Goal: Task Accomplishment & Management: Manage account settings

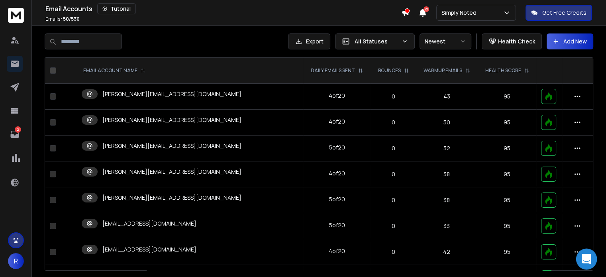
click at [586, 261] on icon "Open Intercom Messenger" at bounding box center [586, 259] width 9 height 10
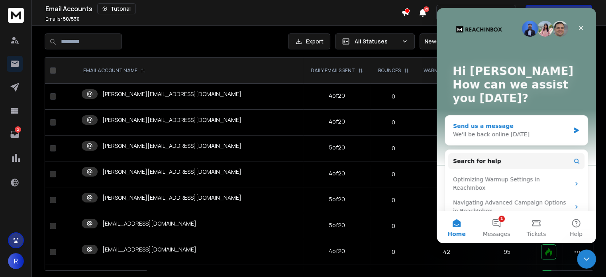
click at [543, 143] on div "Send us a message We'll be back online [DATE]" at bounding box center [516, 130] width 143 height 29
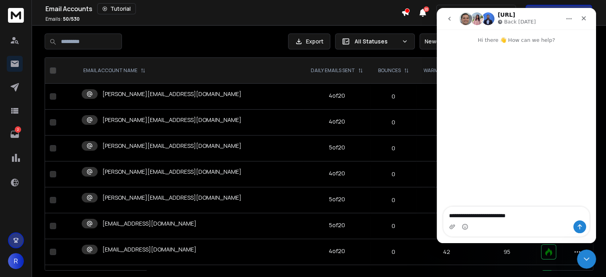
type textarea "**********"
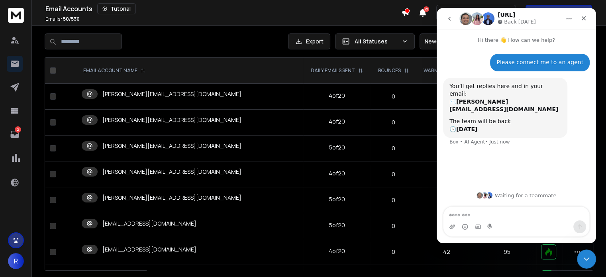
click at [496, 219] on textarea "Message…" at bounding box center [516, 214] width 146 height 14
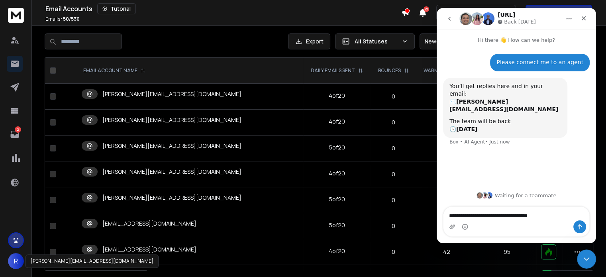
type textarea "**********"
click at [13, 261] on span "R" at bounding box center [16, 261] width 16 height 16
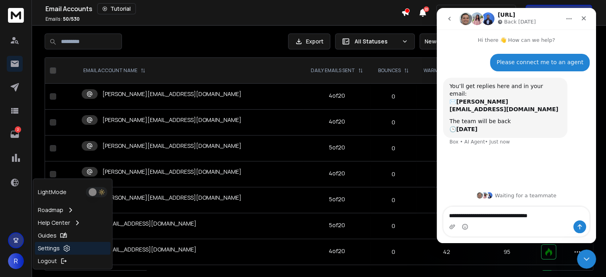
click at [54, 251] on p "Settings" at bounding box center [49, 248] width 22 height 8
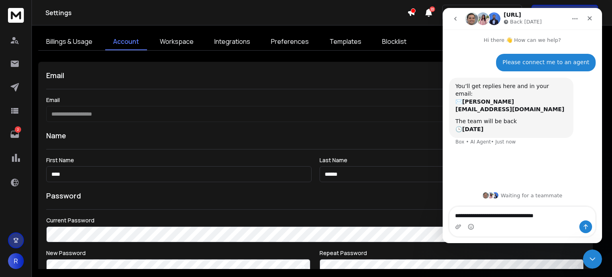
click at [75, 42] on link "Billings & Usage" at bounding box center [69, 41] width 62 height 17
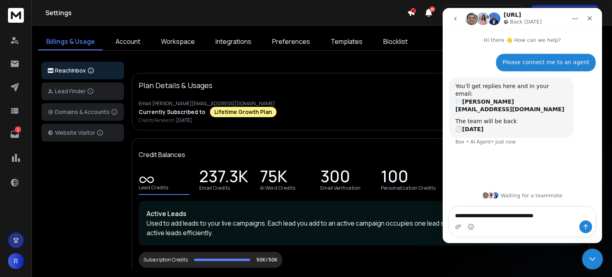
click at [592, 266] on div "Close Intercom Messenger" at bounding box center [591, 257] width 19 height 19
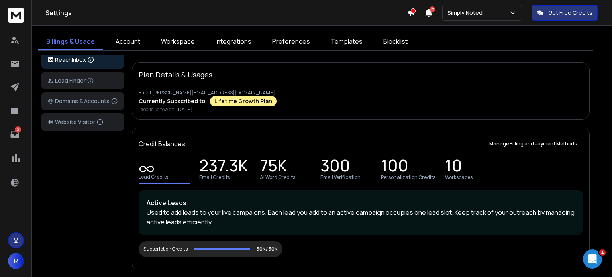
scroll to position [16, 0]
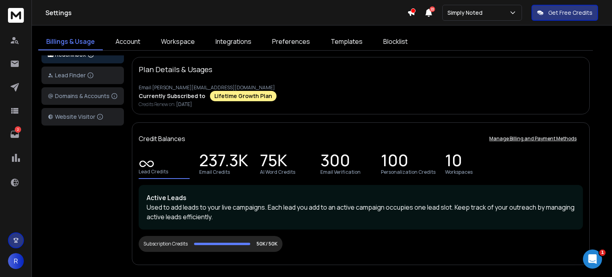
click at [137, 41] on link "Account" at bounding box center [128, 41] width 41 height 17
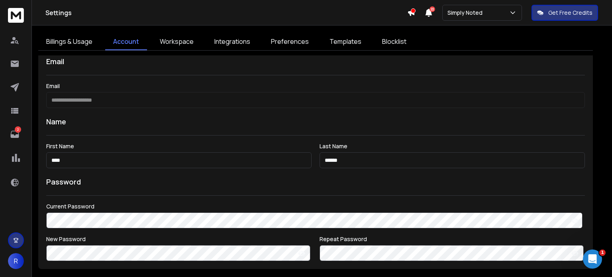
scroll to position [14, 0]
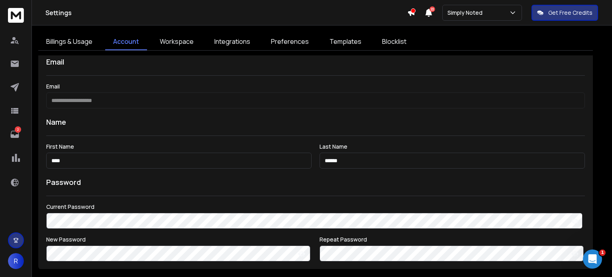
click at [184, 47] on link "Workspace" at bounding box center [177, 41] width 50 height 17
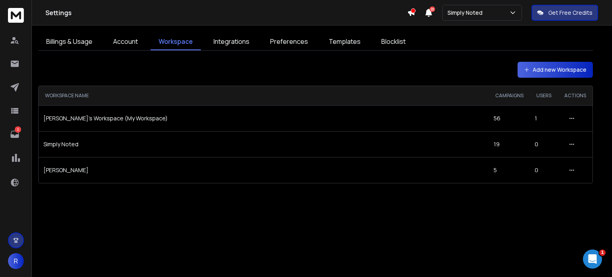
click at [75, 39] on link "Billings & Usage" at bounding box center [69, 41] width 62 height 17
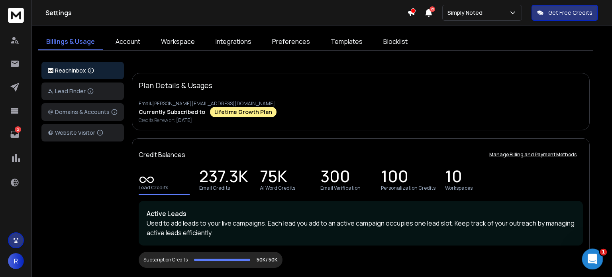
click at [582, 255] on div "Open Intercom Messenger" at bounding box center [591, 258] width 26 height 26
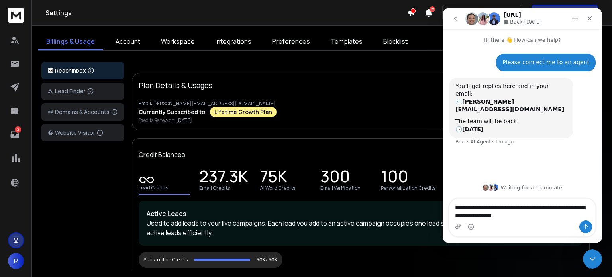
type textarea "**********"
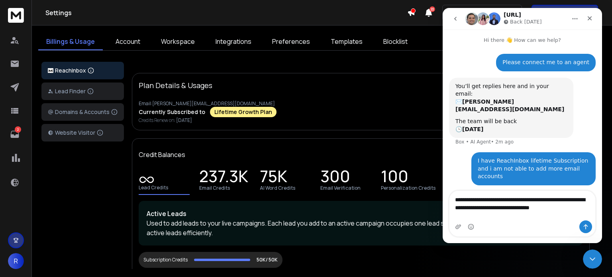
scroll to position [2, 0]
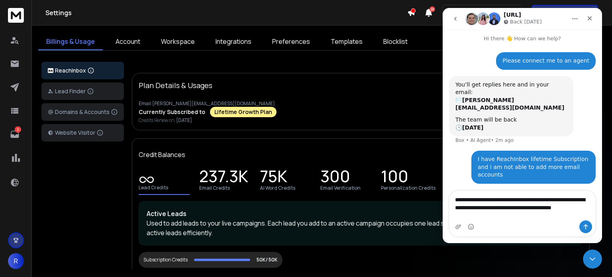
type textarea "**********"
drag, startPoint x: 473, startPoint y: 213, endPoint x: 384, endPoint y: 166, distance: 101.2
click at [443, 166] on html "**********" at bounding box center [522, 125] width 159 height 235
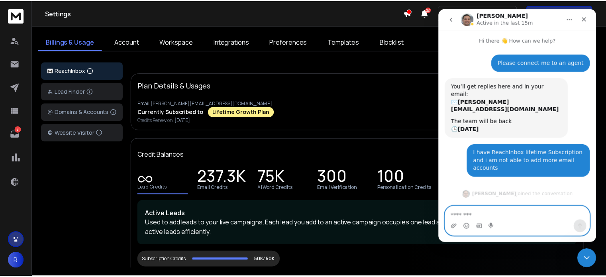
scroll to position [18, 0]
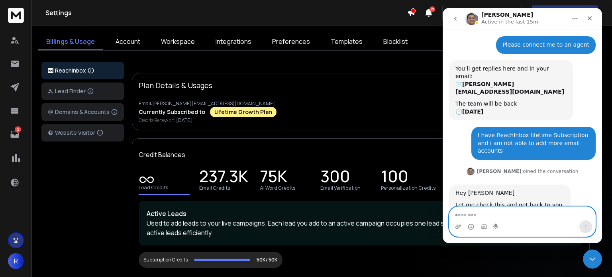
click at [524, 214] on textarea "Message…" at bounding box center [522, 214] width 146 height 14
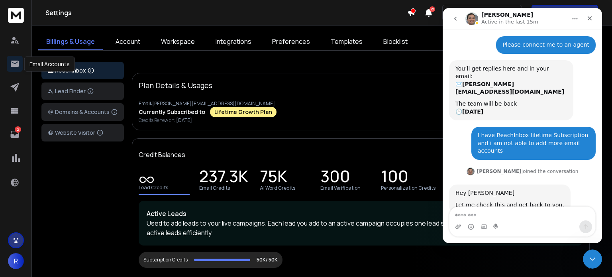
click at [13, 65] on icon at bounding box center [15, 64] width 8 height 6
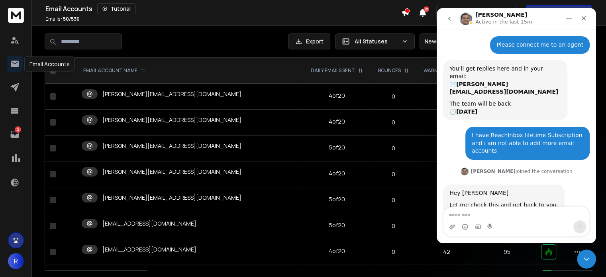
scroll to position [17, 0]
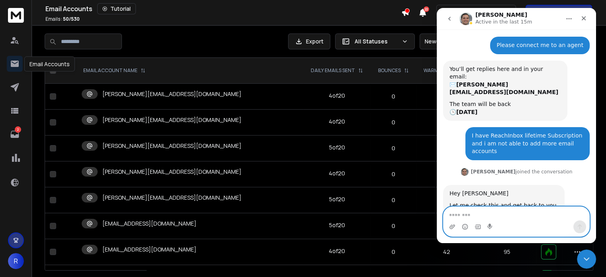
click at [496, 214] on textarea "Message…" at bounding box center [516, 214] width 146 height 14
type textarea "*"
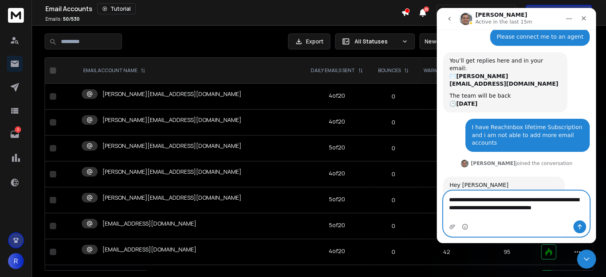
scroll to position [33, 0]
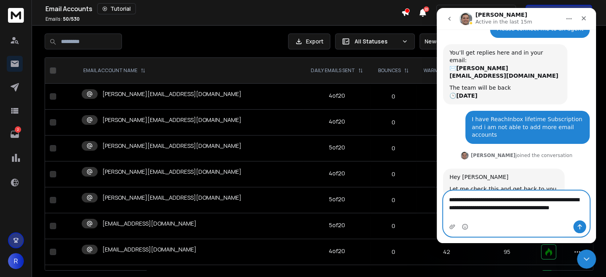
type textarea "**********"
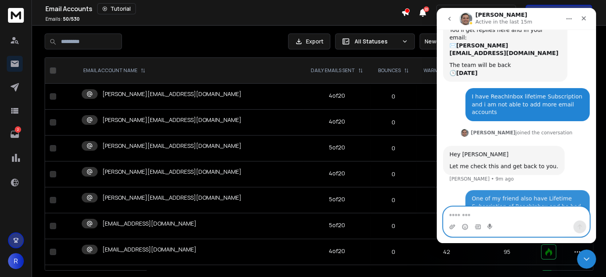
scroll to position [57, 0]
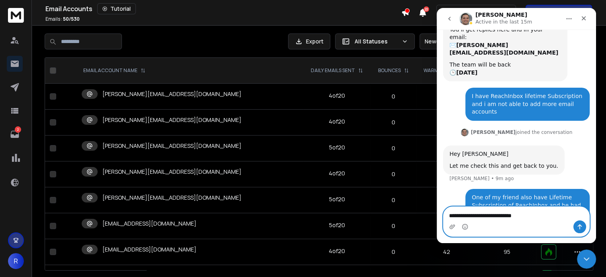
type textarea "**********"
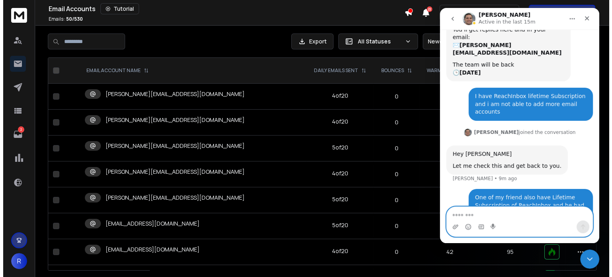
scroll to position [75, 0]
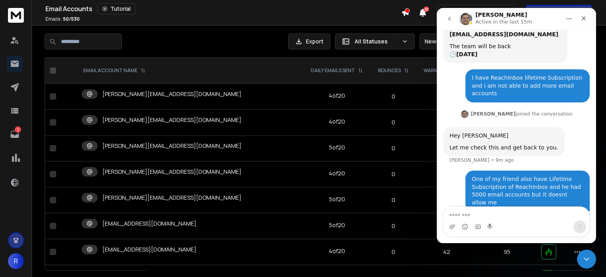
click at [169, 41] on div at bounding box center [164, 41] width 239 height 16
click at [582, 254] on icon "Close Intercom Messenger" at bounding box center [585, 258] width 10 height 10
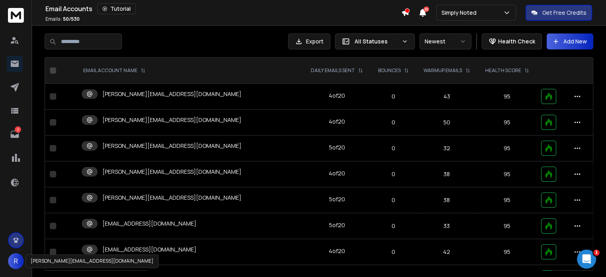
click at [15, 260] on span "R" at bounding box center [16, 261] width 16 height 16
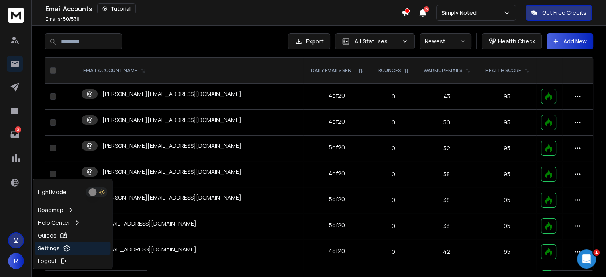
click at [59, 250] on p "Settings" at bounding box center [49, 248] width 22 height 8
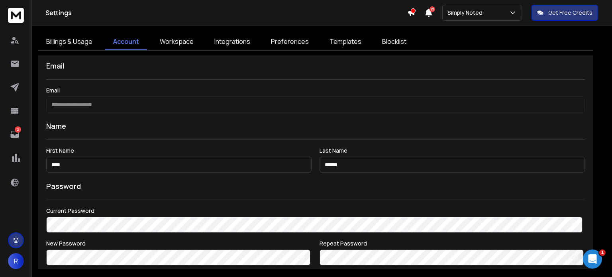
scroll to position [14, 0]
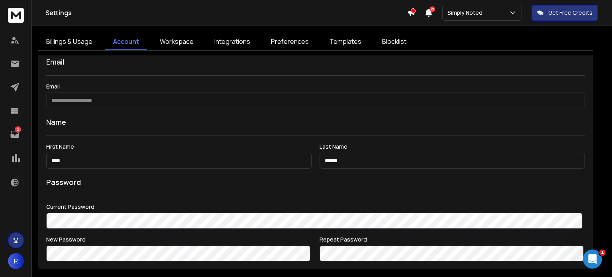
click at [191, 39] on link "Workspace" at bounding box center [177, 41] width 50 height 17
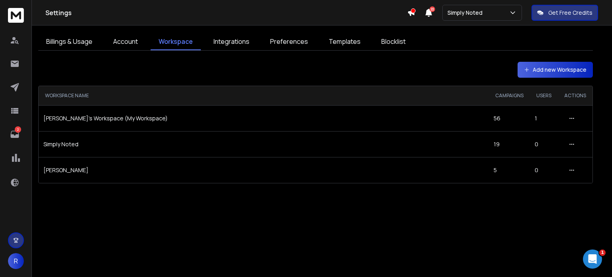
click at [73, 46] on link "Billings & Usage" at bounding box center [69, 41] width 62 height 17
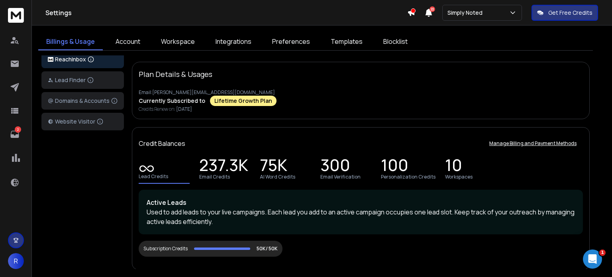
scroll to position [16, 0]
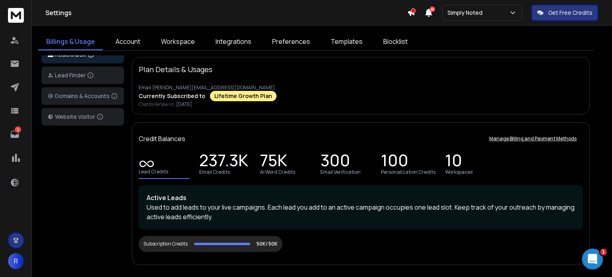
click at [582, 266] on div "Open Intercom Messenger" at bounding box center [591, 257] width 19 height 19
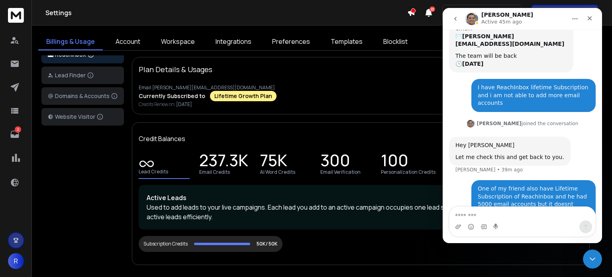
scroll to position [75, 0]
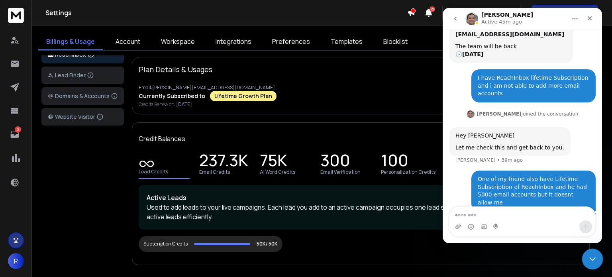
click at [594, 267] on html at bounding box center [591, 257] width 19 height 19
click at [590, 260] on icon "Close Intercom Messenger" at bounding box center [591, 258] width 10 height 10
